Goal: Task Accomplishment & Management: Manage account settings

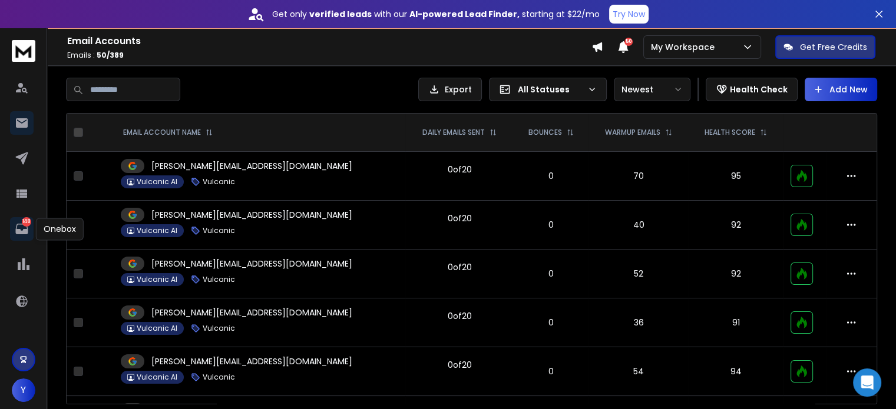
click at [15, 226] on icon at bounding box center [22, 229] width 14 height 14
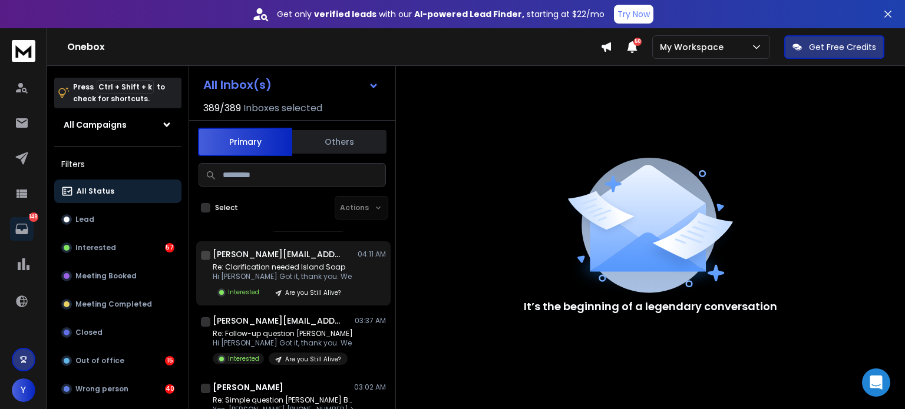
scroll to position [177, 0]
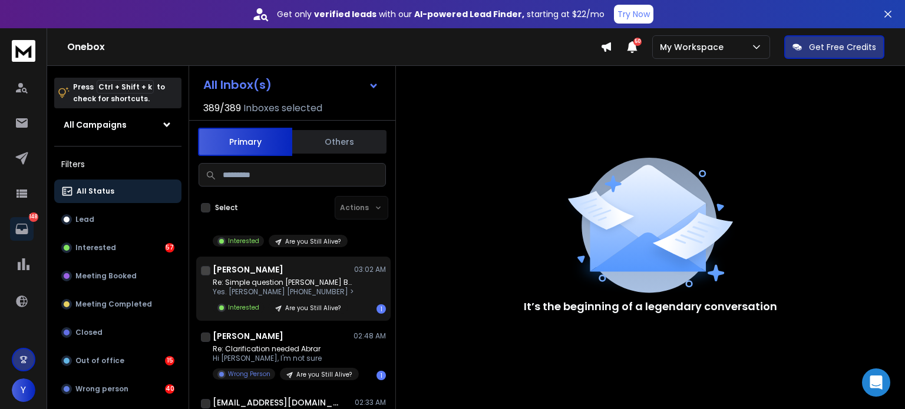
click at [310, 283] on p "Re: Simple question [PERSON_NAME] Business" at bounding box center [283, 282] width 141 height 9
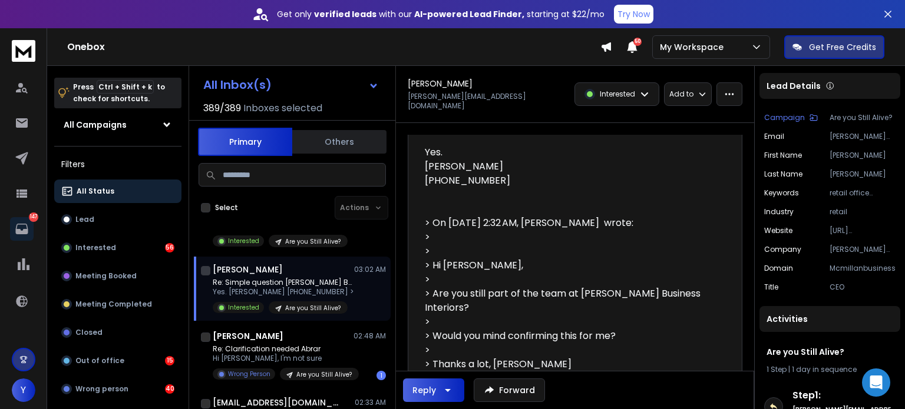
scroll to position [0, 0]
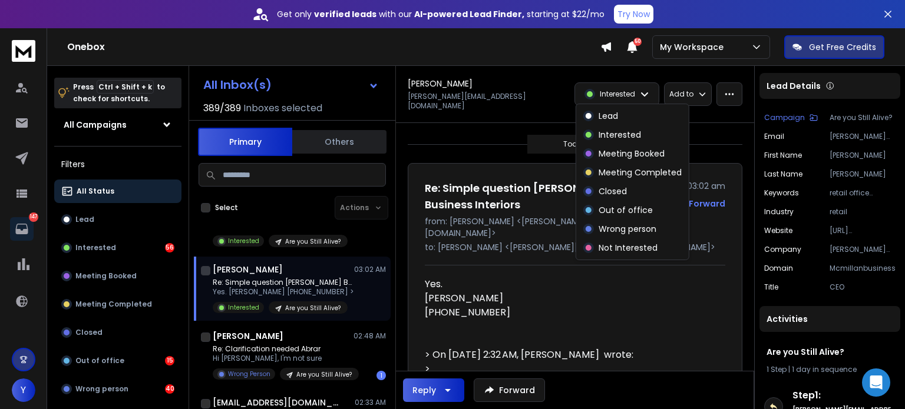
click at [639, 86] on div "Interested" at bounding box center [617, 94] width 84 height 22
click at [625, 138] on p "Interested" at bounding box center [620, 135] width 42 height 12
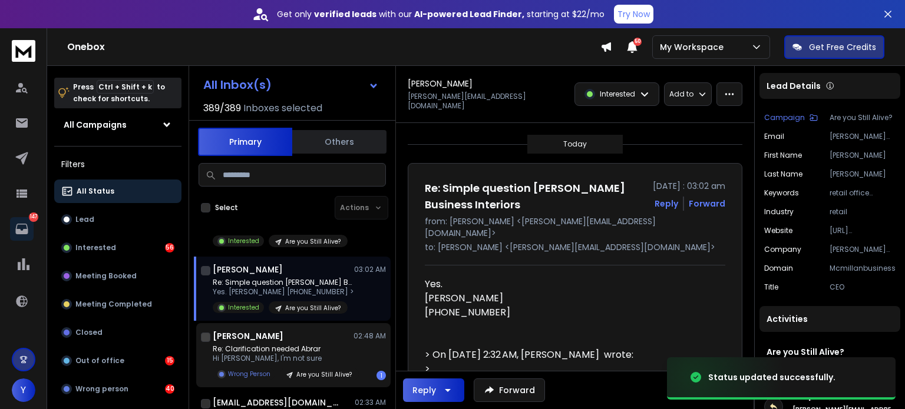
click at [297, 358] on p "Hi [PERSON_NAME], I'm not sure" at bounding box center [283, 358] width 141 height 9
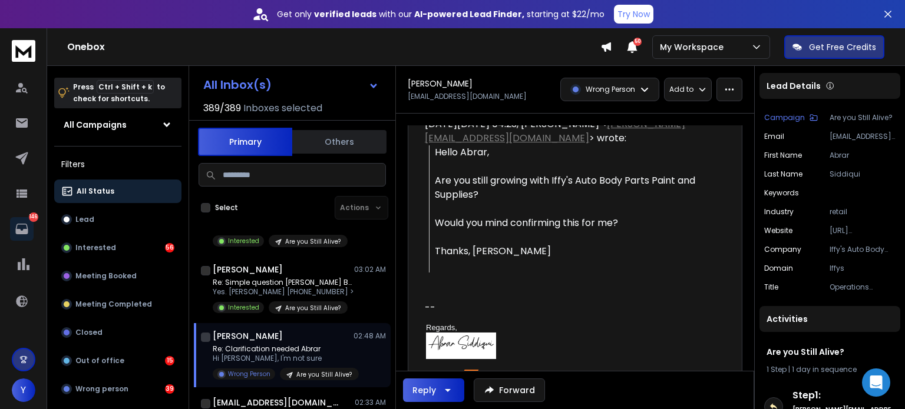
scroll to position [59, 0]
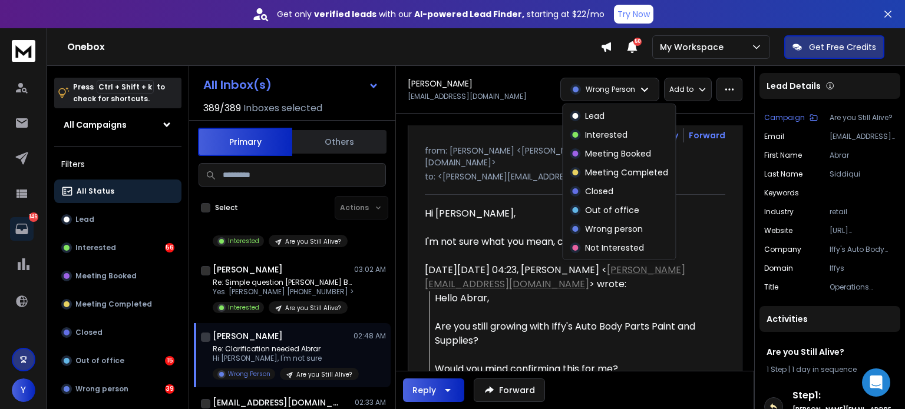
click at [619, 80] on div "Wrong Person" at bounding box center [610, 89] width 98 height 22
click at [613, 133] on p "Interested" at bounding box center [606, 135] width 42 height 12
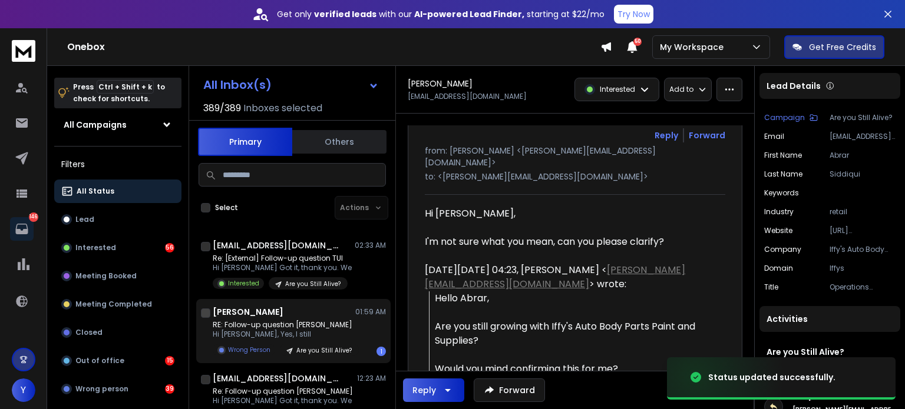
scroll to position [354, 0]
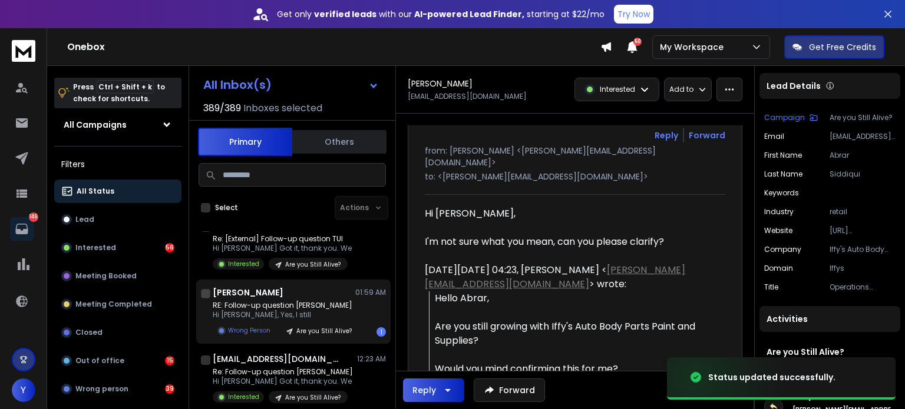
click at [306, 313] on p "Hi [PERSON_NAME], Yes, I still" at bounding box center [283, 315] width 141 height 9
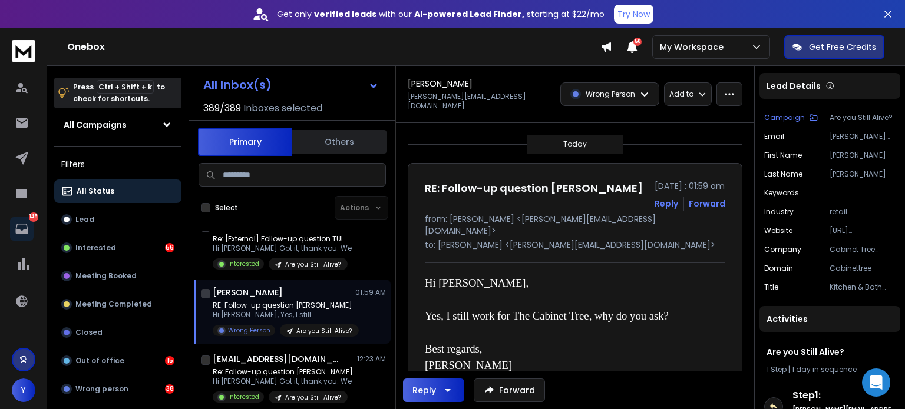
click at [635, 90] on p "Wrong Person" at bounding box center [610, 94] width 49 height 9
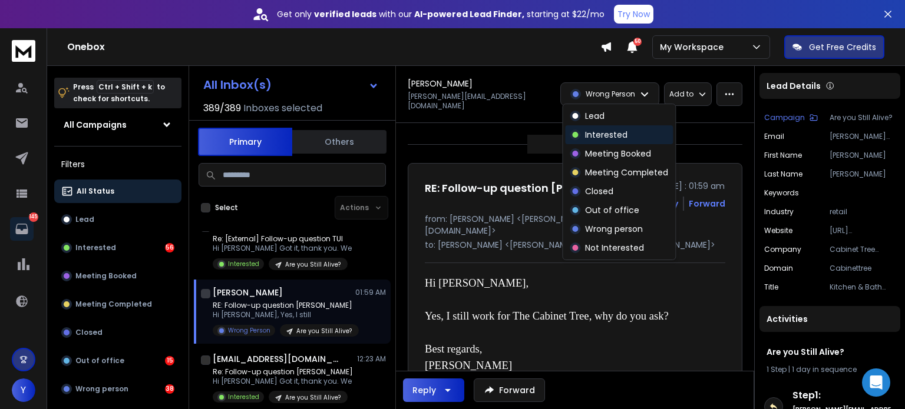
click at [619, 136] on p "Interested" at bounding box center [606, 135] width 42 height 12
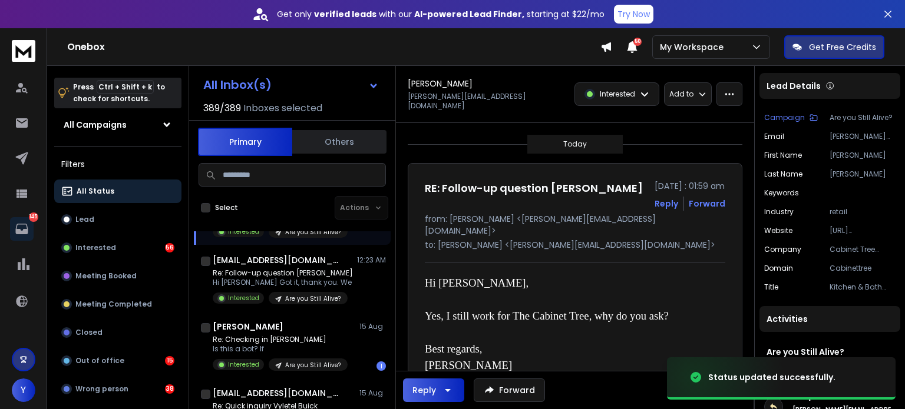
scroll to position [471, 0]
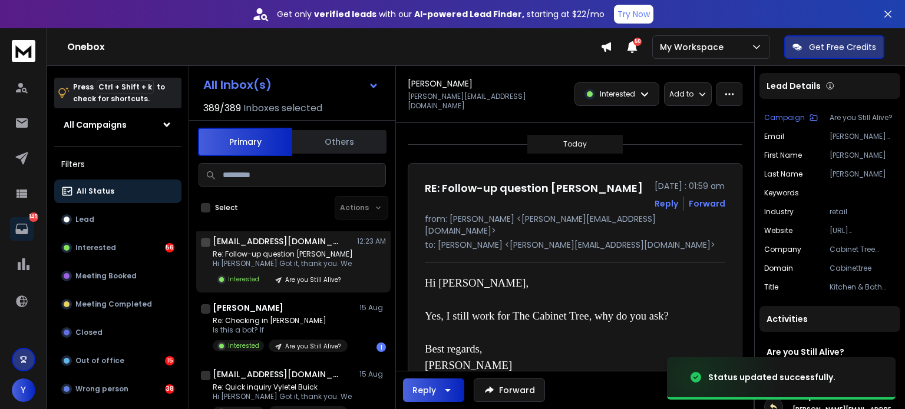
click at [323, 266] on p "Hi [PERSON_NAME] Got it, thank you. We" at bounding box center [283, 263] width 140 height 9
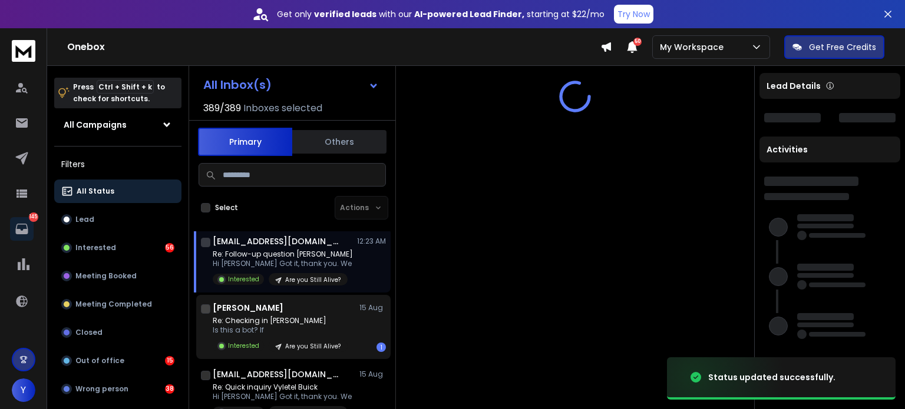
click at [313, 325] on p "Re: Checking in [PERSON_NAME]" at bounding box center [280, 320] width 135 height 9
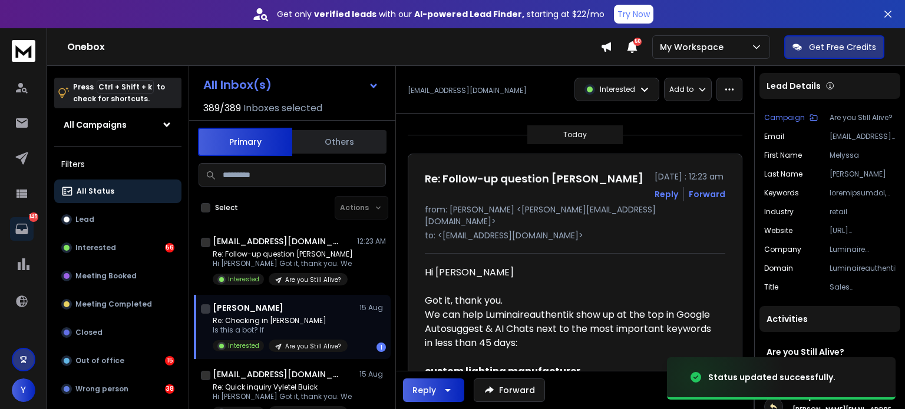
click at [313, 325] on p "Re: Checking in [PERSON_NAME]" at bounding box center [280, 320] width 135 height 9
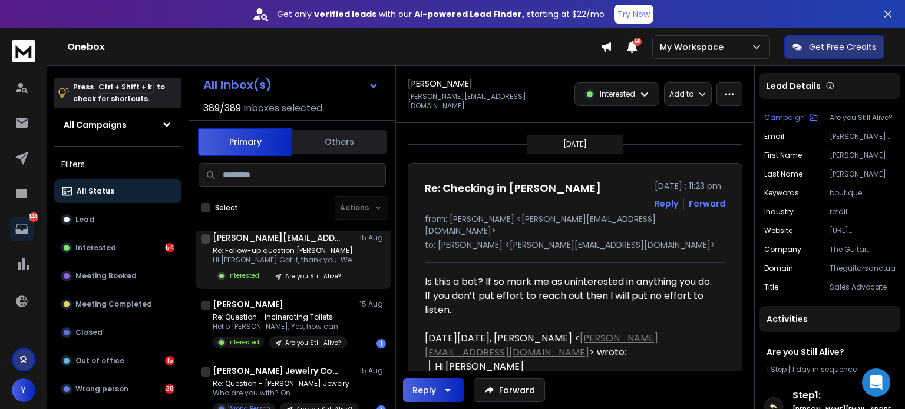
scroll to position [943, 0]
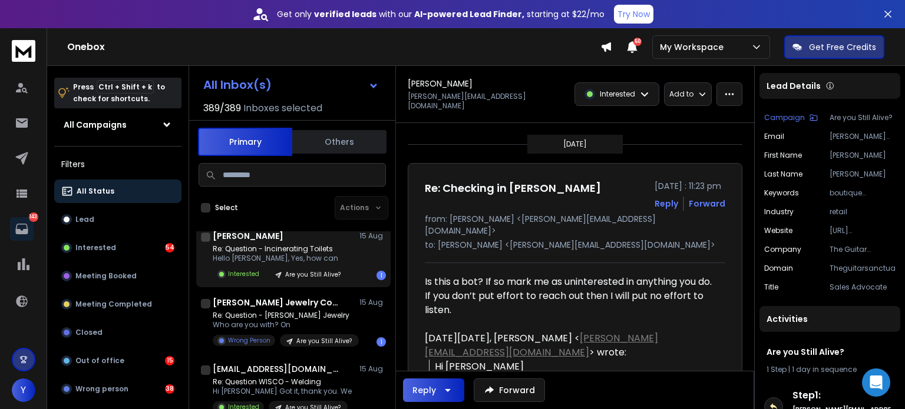
click at [333, 255] on p "Hello [PERSON_NAME], Yes, how can" at bounding box center [280, 258] width 135 height 9
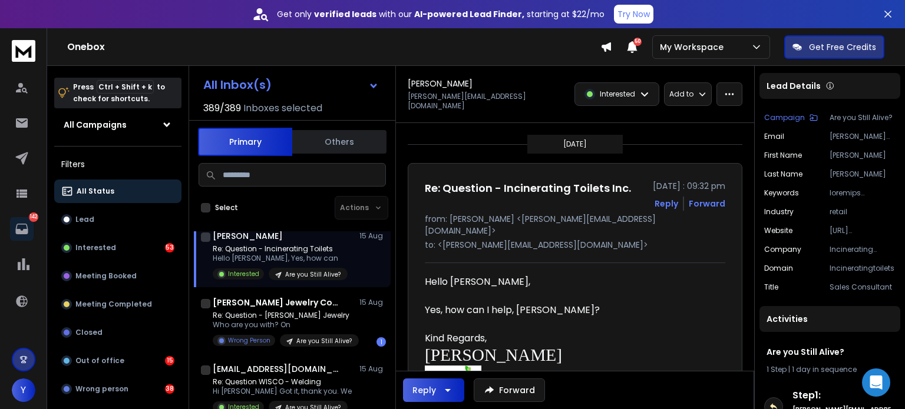
click at [638, 89] on div "Interested" at bounding box center [617, 94] width 84 height 22
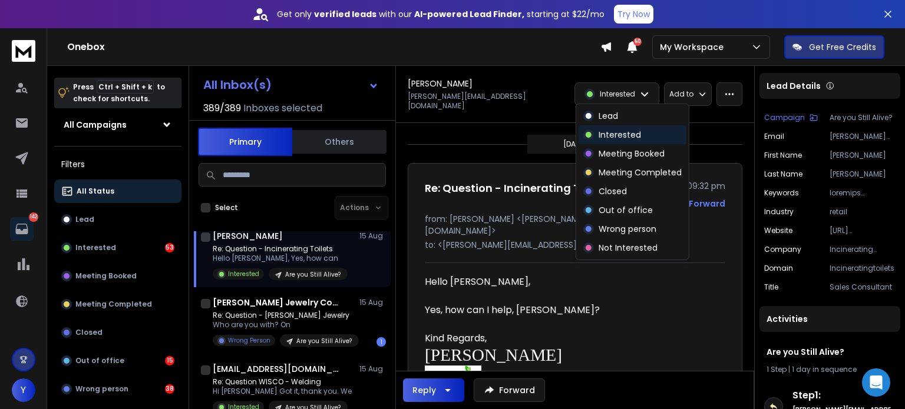
click at [625, 136] on p "Interested" at bounding box center [620, 135] width 42 height 12
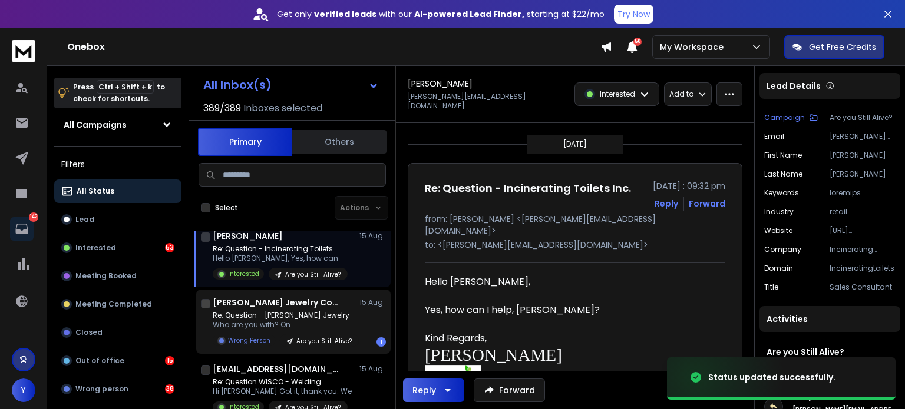
click at [321, 322] on p "Who are you with? On" at bounding box center [283, 325] width 141 height 9
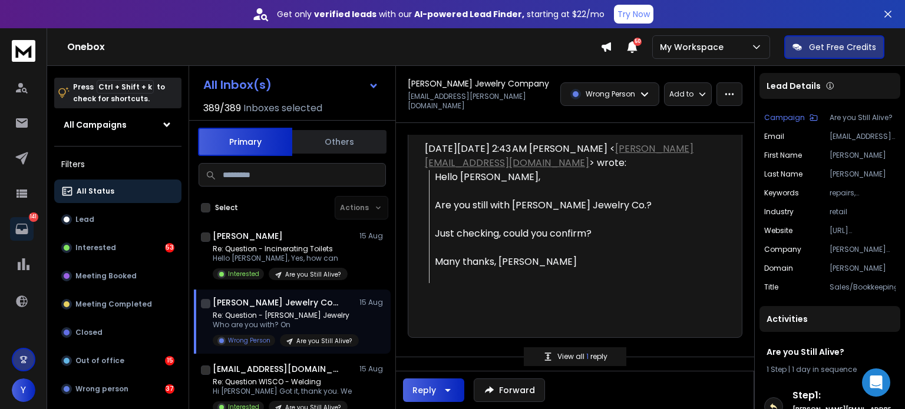
scroll to position [165, 0]
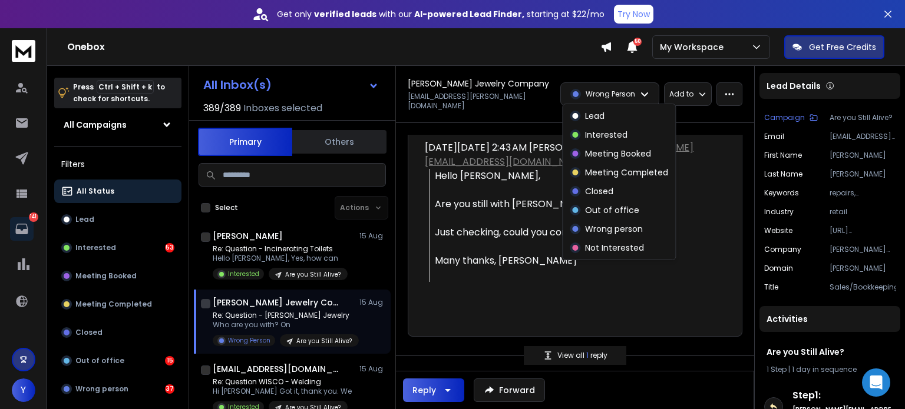
click at [627, 91] on p "Wrong Person" at bounding box center [610, 94] width 49 height 9
click at [612, 138] on p "Interested" at bounding box center [606, 135] width 42 height 12
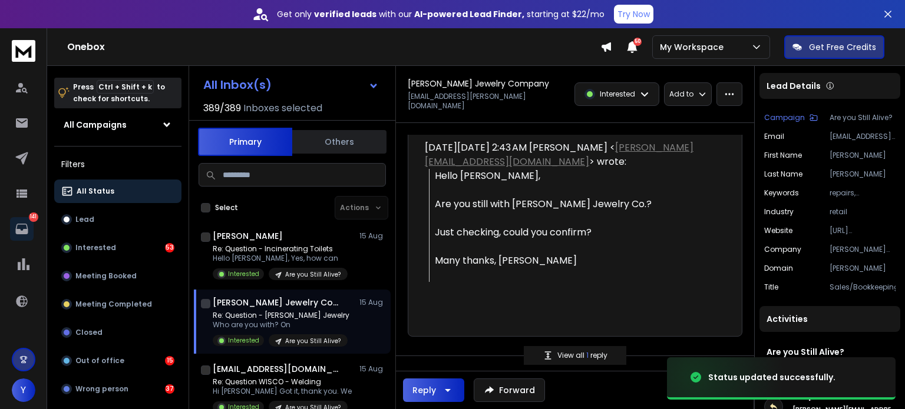
scroll to position [1002, 0]
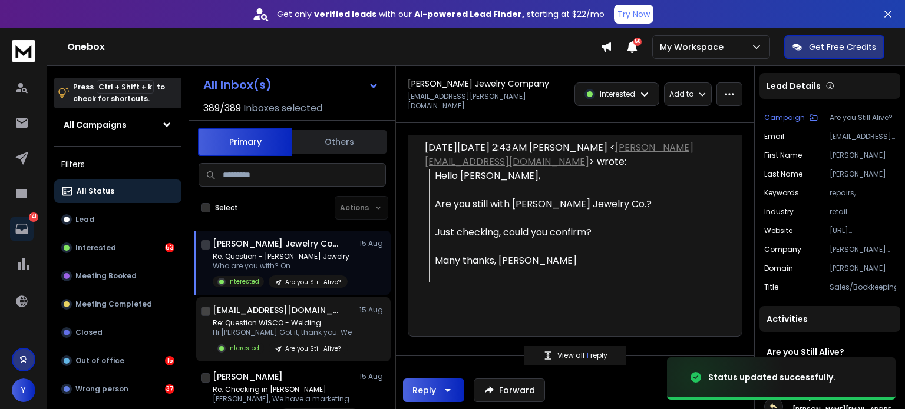
click at [312, 303] on div "[EMAIL_ADDRESS][DOMAIN_NAME] [DATE] Re: Question WISCO - Welding Hi [PERSON_NAM…" at bounding box center [293, 330] width 194 height 64
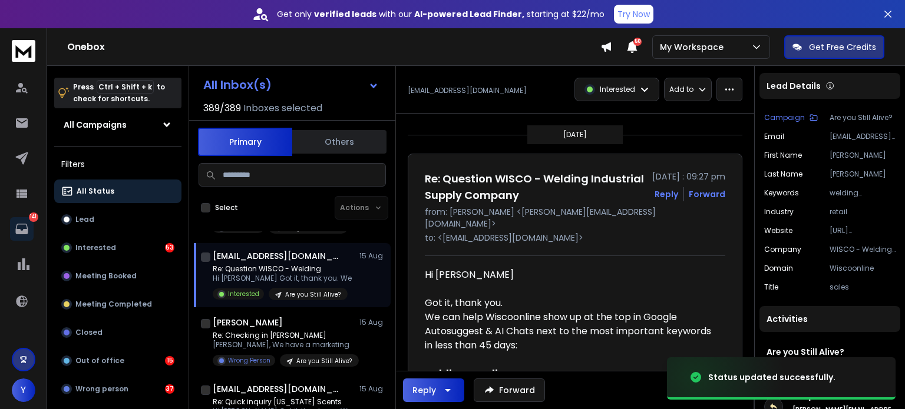
scroll to position [1119, 0]
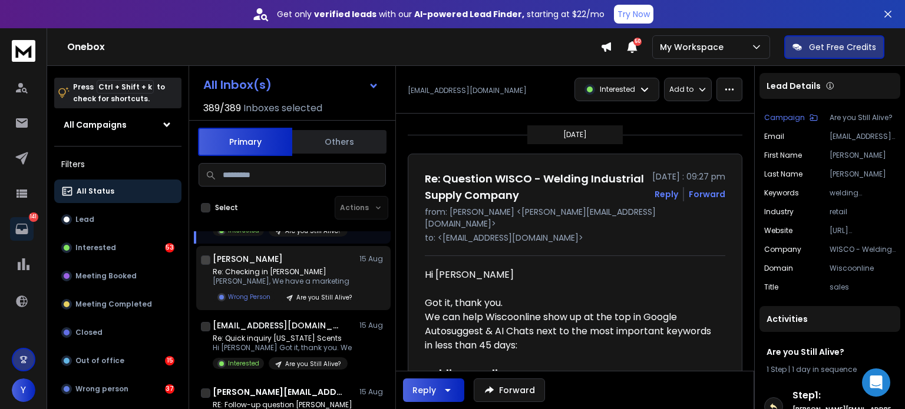
click at [297, 282] on p "[PERSON_NAME], We have a marketing" at bounding box center [283, 281] width 141 height 9
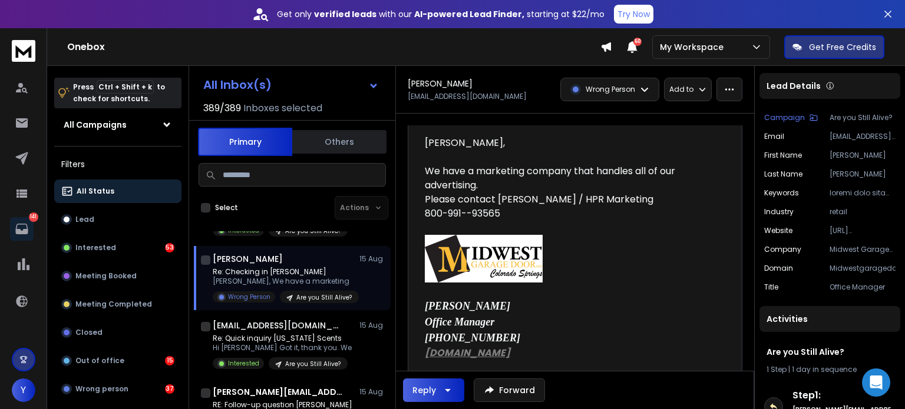
scroll to position [0, 0]
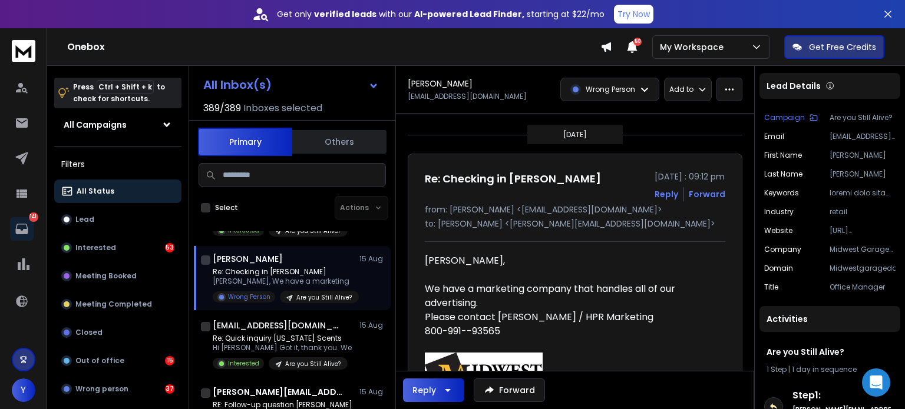
click at [617, 267] on div "[PERSON_NAME]," at bounding box center [570, 261] width 291 height 14
